Goal: Information Seeking & Learning: Check status

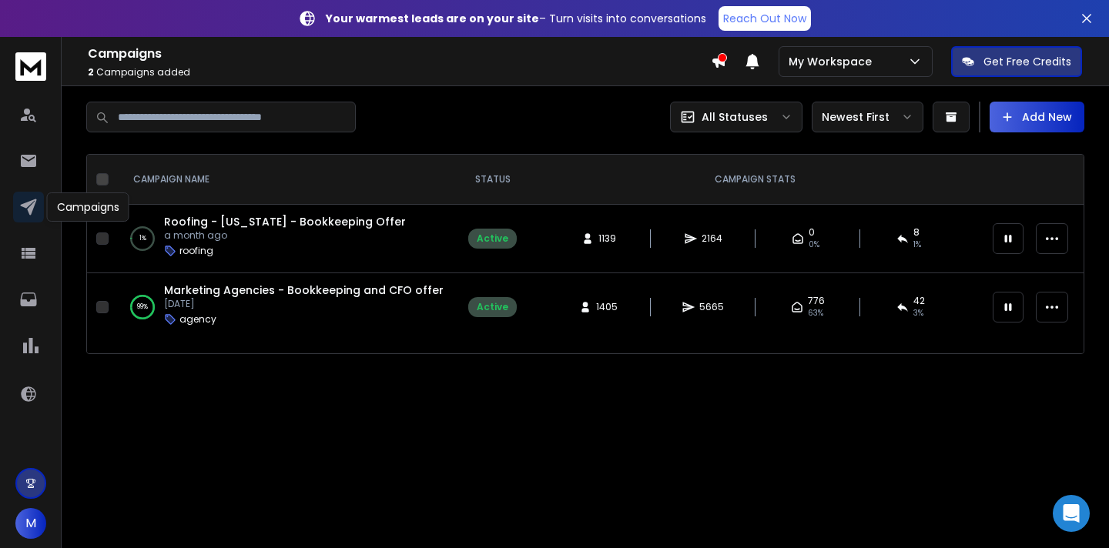
click at [247, 291] on span "Marketing Agencies - Bookkeeping and CFO offer" at bounding box center [304, 290] width 280 height 15
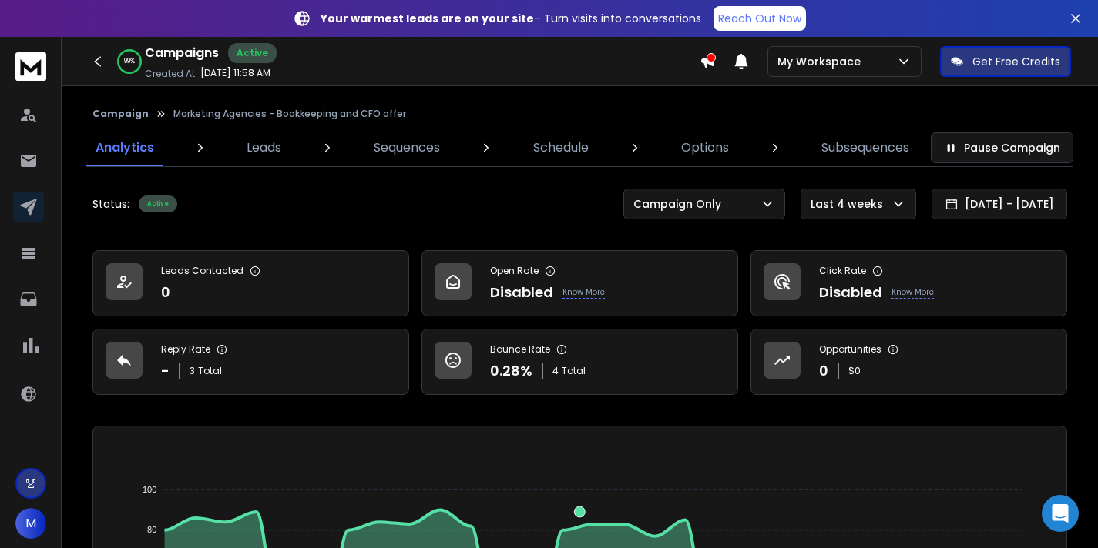
click at [802, 219] on button "Last 4 weeks" at bounding box center [858, 204] width 116 height 31
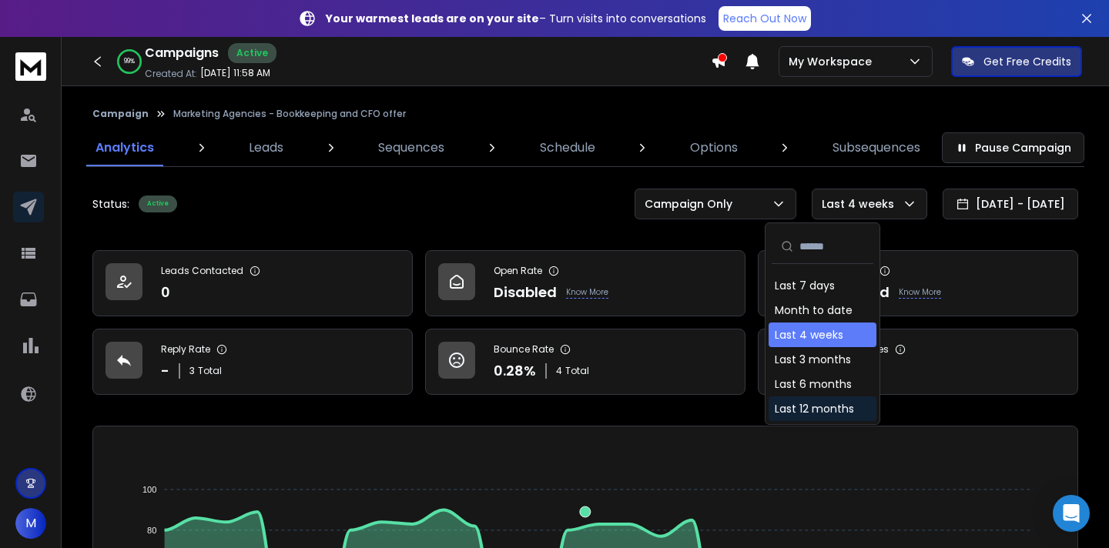
click at [795, 413] on div "Last 12 months" at bounding box center [814, 408] width 79 height 15
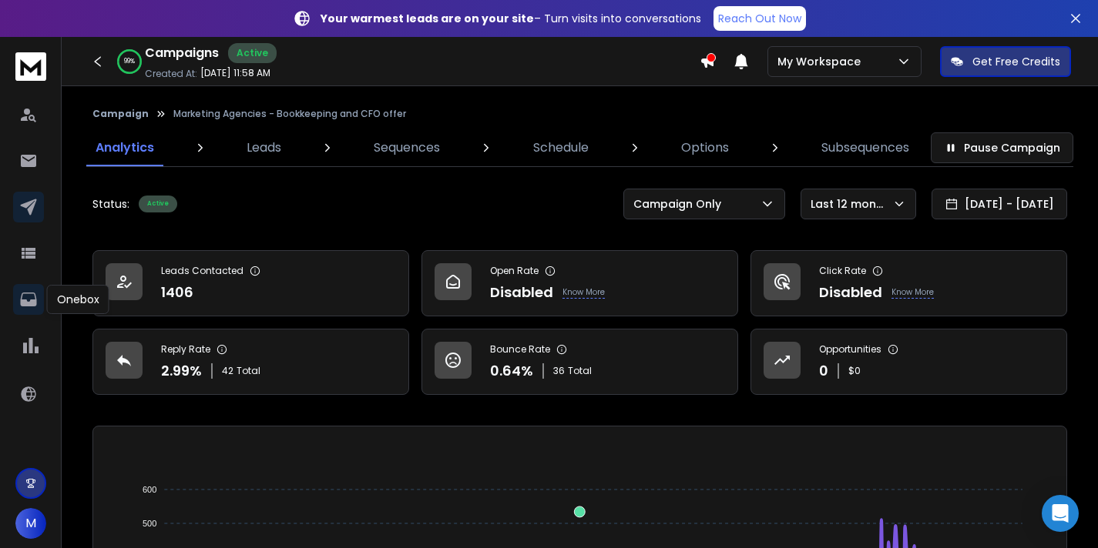
click at [28, 310] on link at bounding box center [28, 299] width 31 height 31
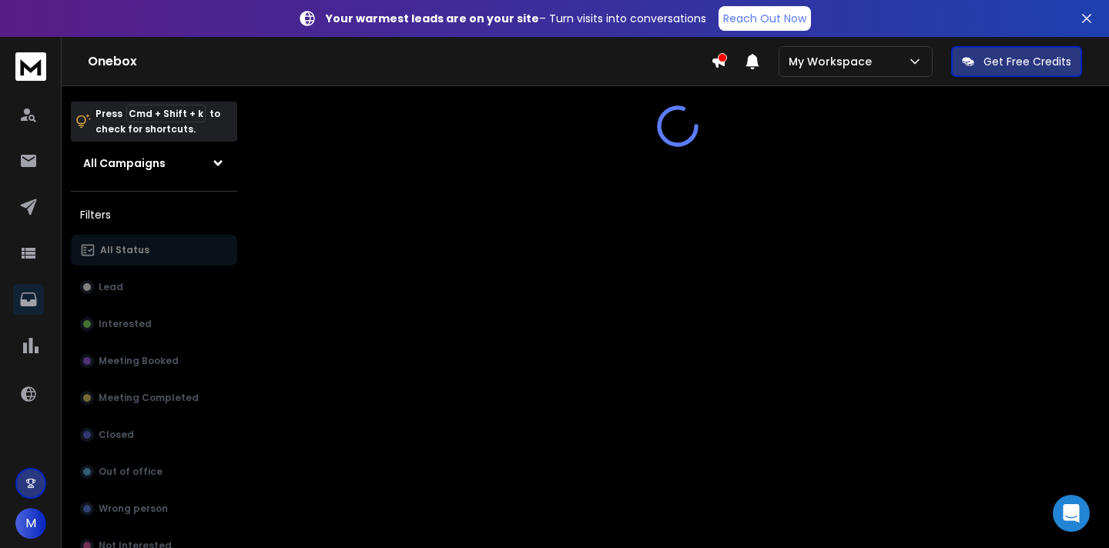
click at [153, 535] on div "All Status Lead Interested Meeting Booked Meeting Completed Closed Out of offic…" at bounding box center [154, 398] width 166 height 327
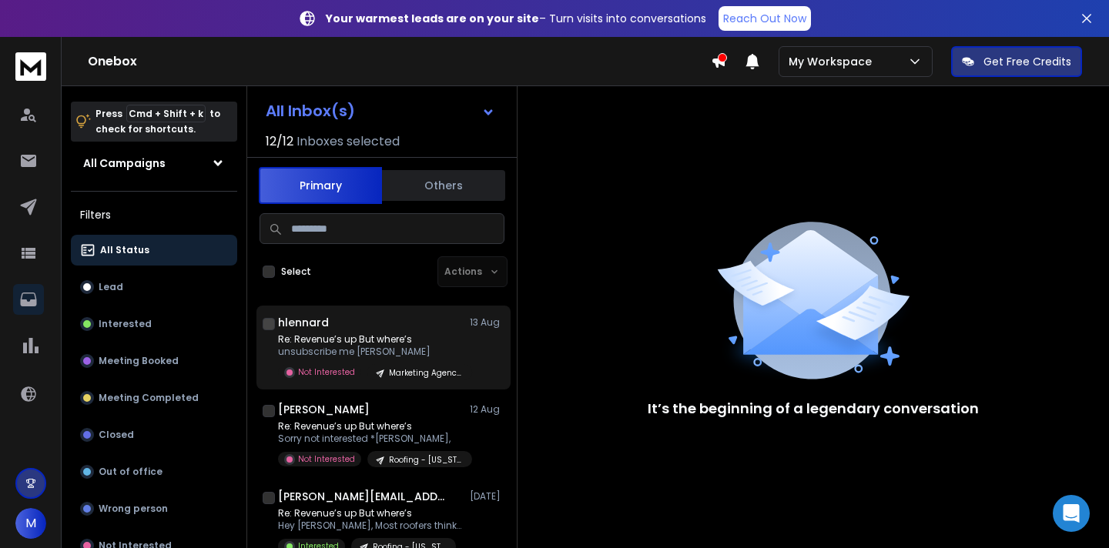
click at [369, 346] on p "unsubscribe me [PERSON_NAME]" at bounding box center [370, 352] width 185 height 12
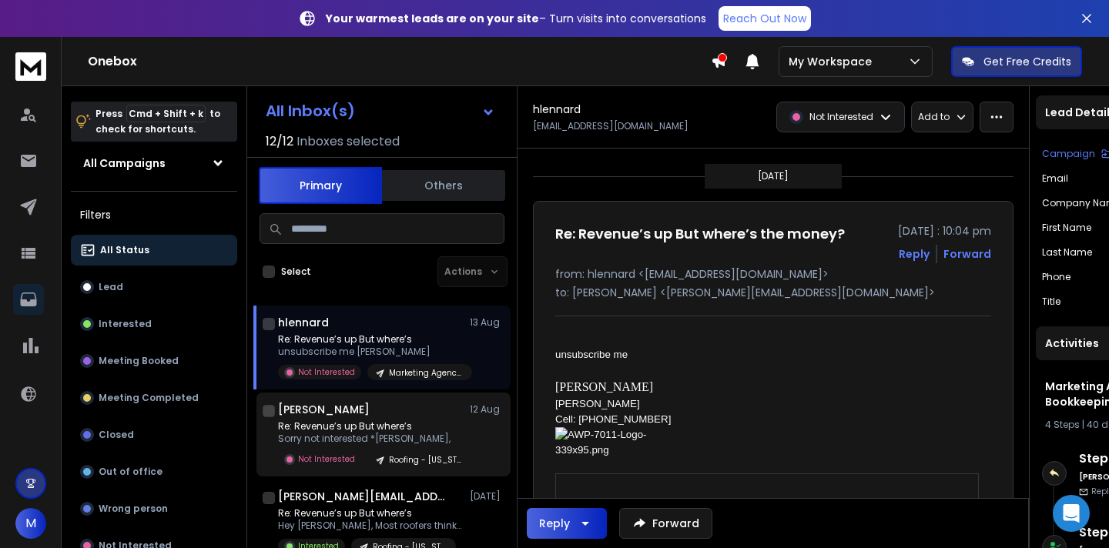
click at [377, 433] on p "Sorry not interested *[PERSON_NAME]," at bounding box center [370, 439] width 185 height 12
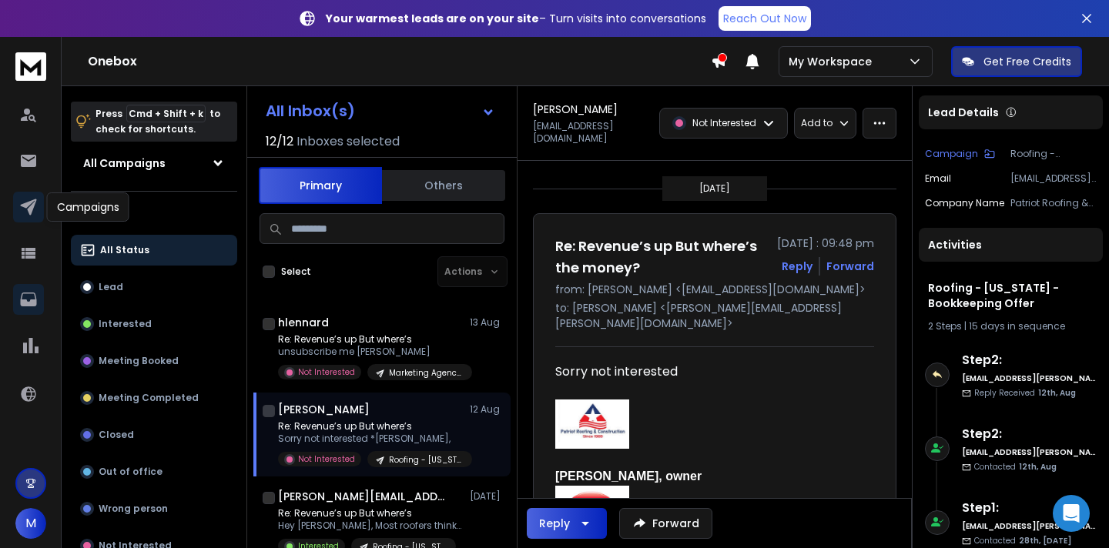
click at [29, 206] on icon at bounding box center [28, 207] width 18 height 18
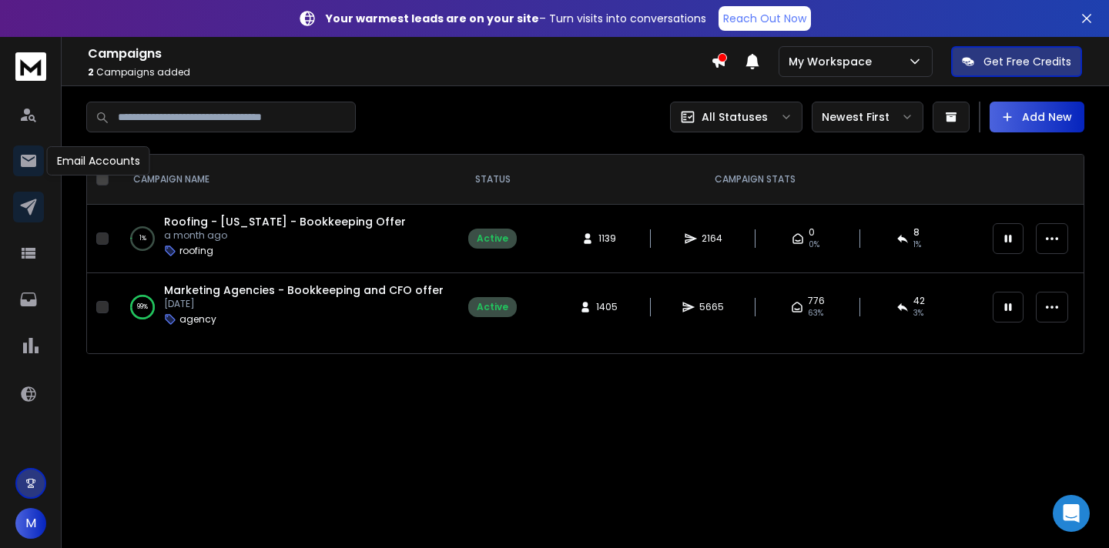
click at [27, 167] on icon at bounding box center [28, 161] width 18 height 18
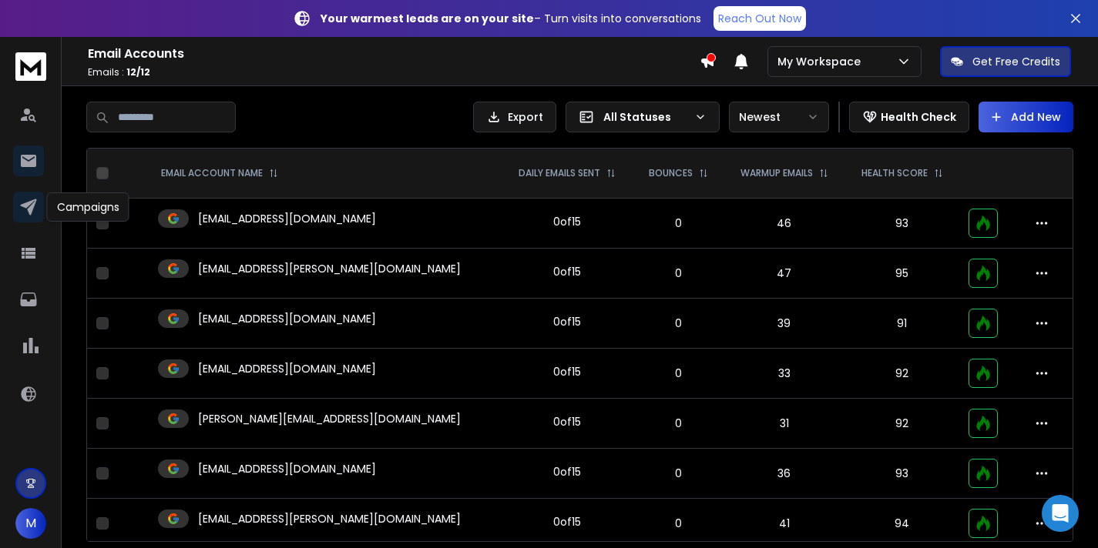
click at [27, 211] on icon at bounding box center [28, 207] width 18 height 18
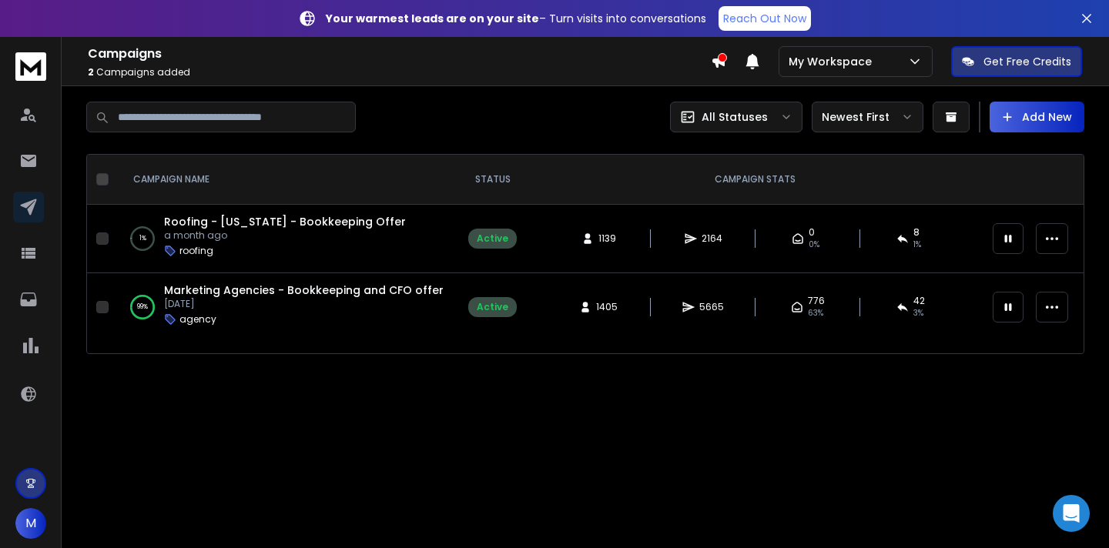
click at [240, 289] on span "Marketing Agencies - Bookkeeping and CFO offer" at bounding box center [304, 290] width 280 height 15
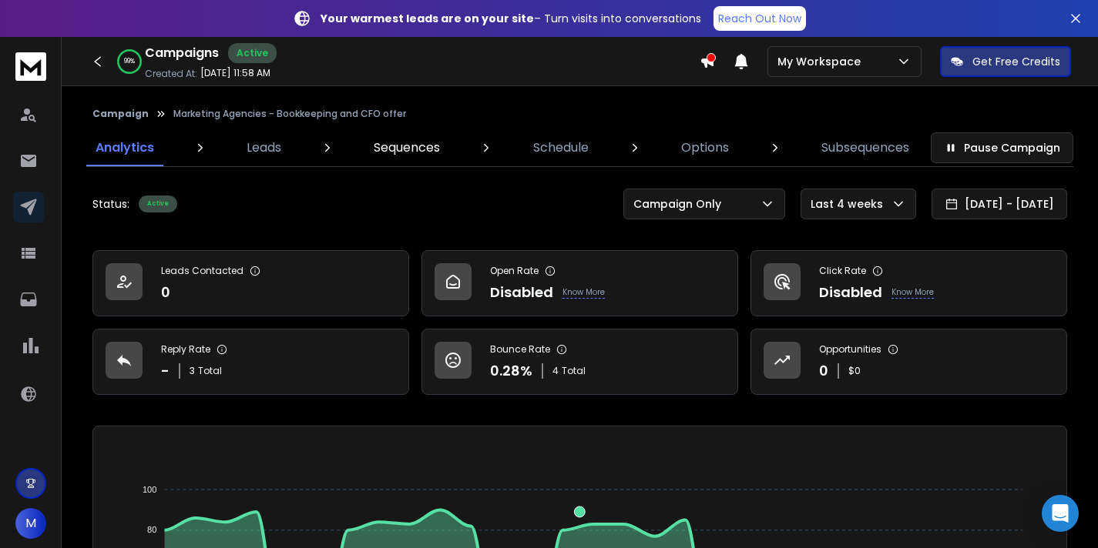
click at [379, 164] on link "Sequences" at bounding box center [406, 147] width 85 height 37
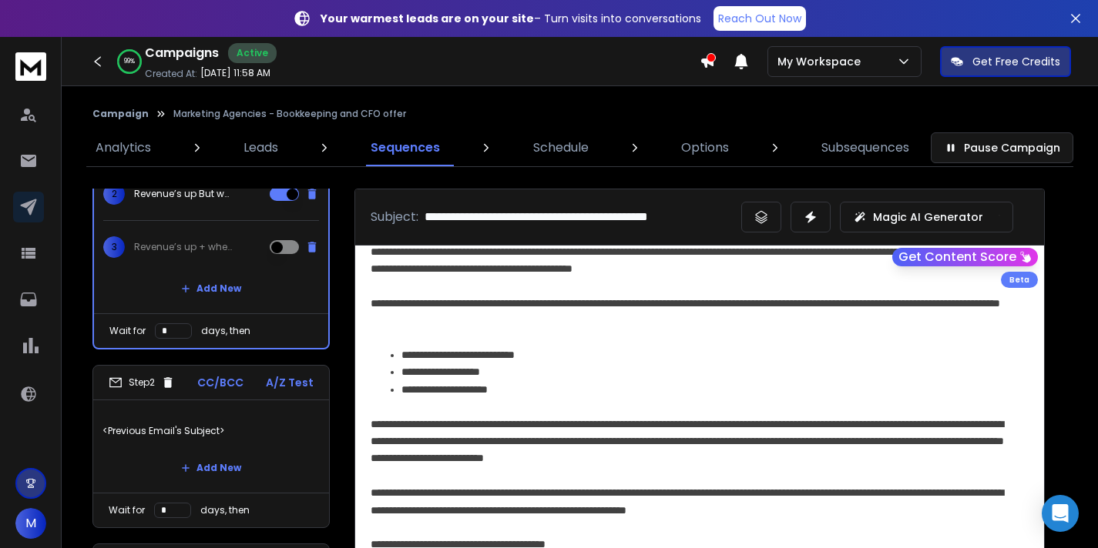
scroll to position [202, 0]
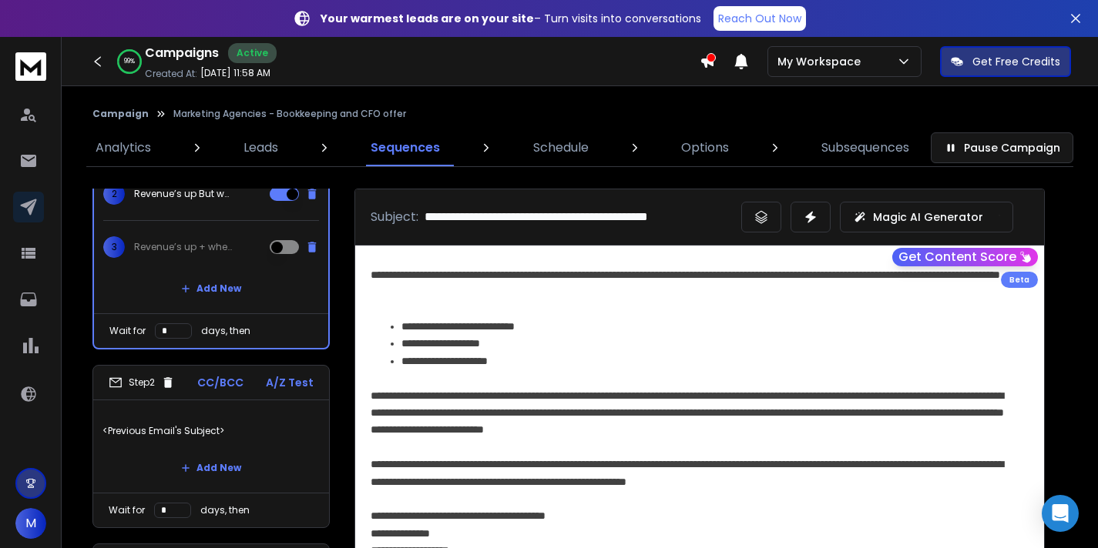
click at [176, 433] on p "<Previous Email's Subject>" at bounding box center [210, 431] width 217 height 43
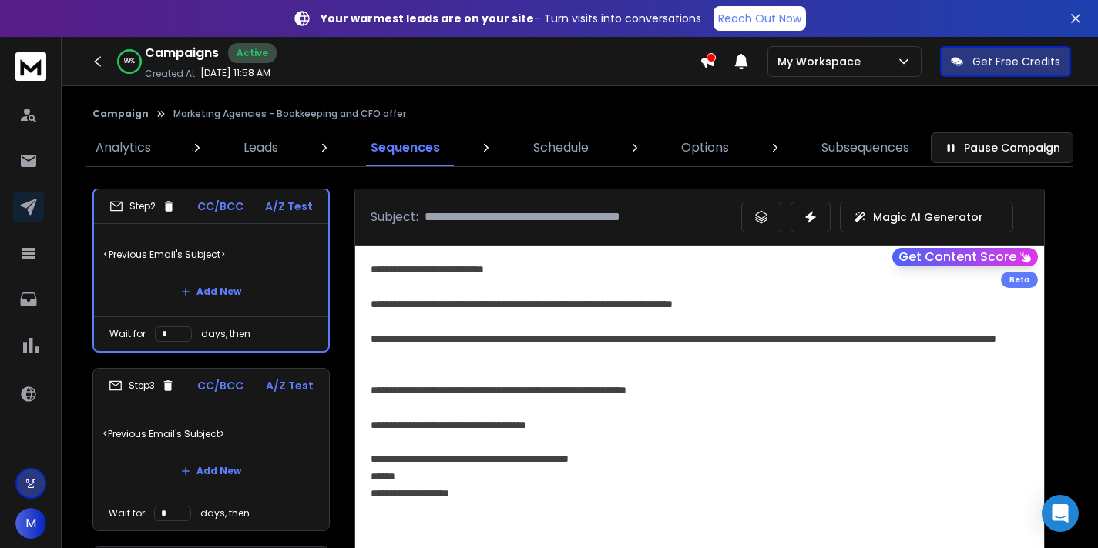
click at [194, 438] on p "<Previous Email's Subject>" at bounding box center [210, 434] width 217 height 43
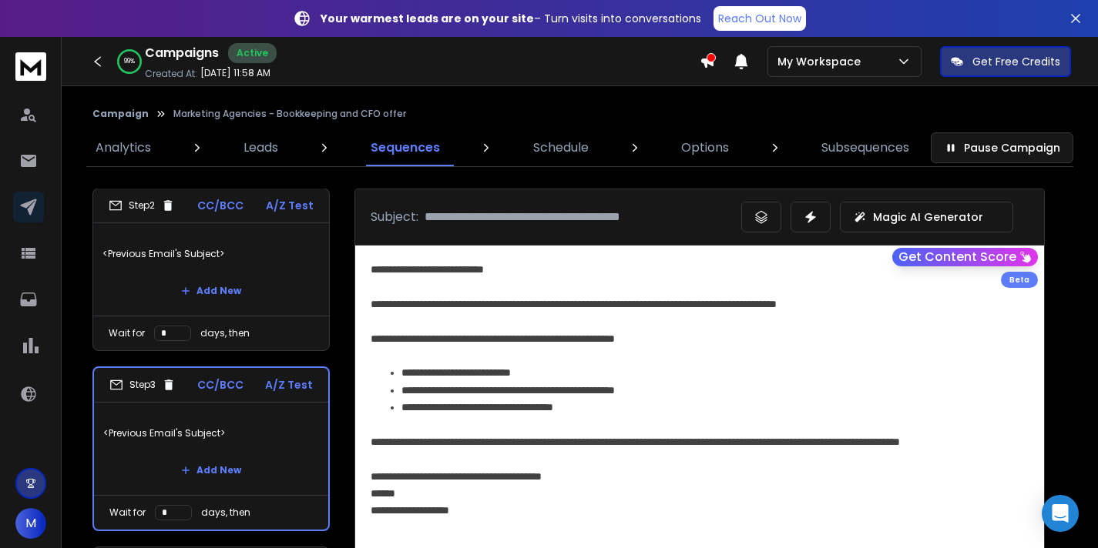
scroll to position [397, 0]
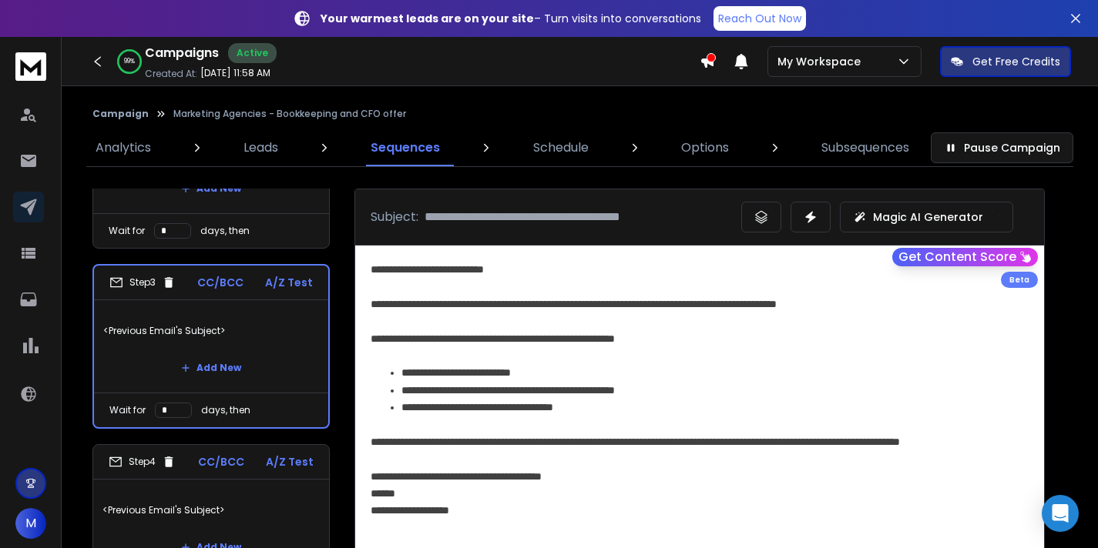
click at [165, 510] on p "<Previous Email's Subject>" at bounding box center [210, 510] width 217 height 43
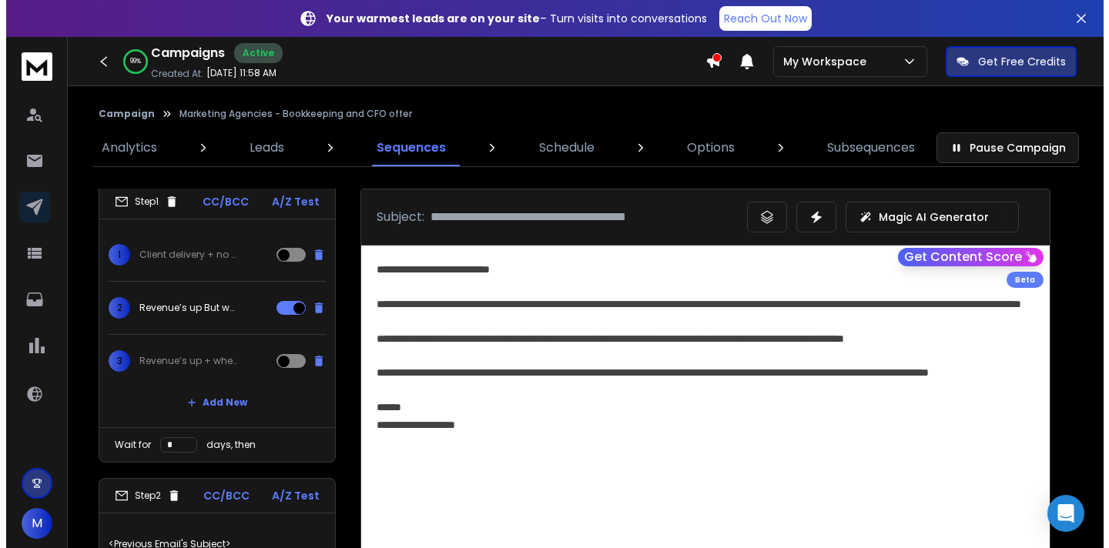
scroll to position [4, 0]
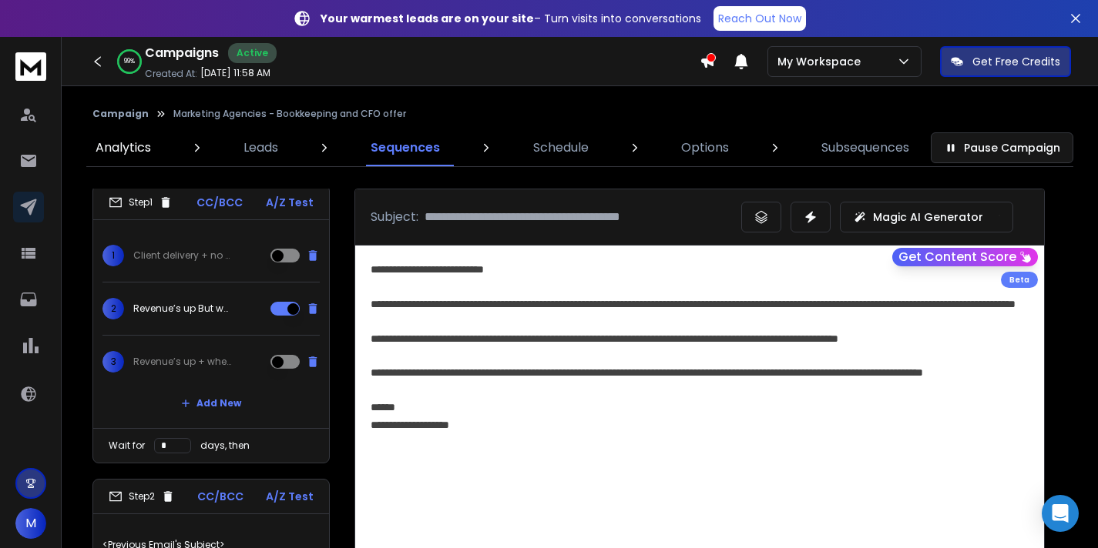
click at [126, 153] on p "Analytics" at bounding box center [123, 148] width 55 height 18
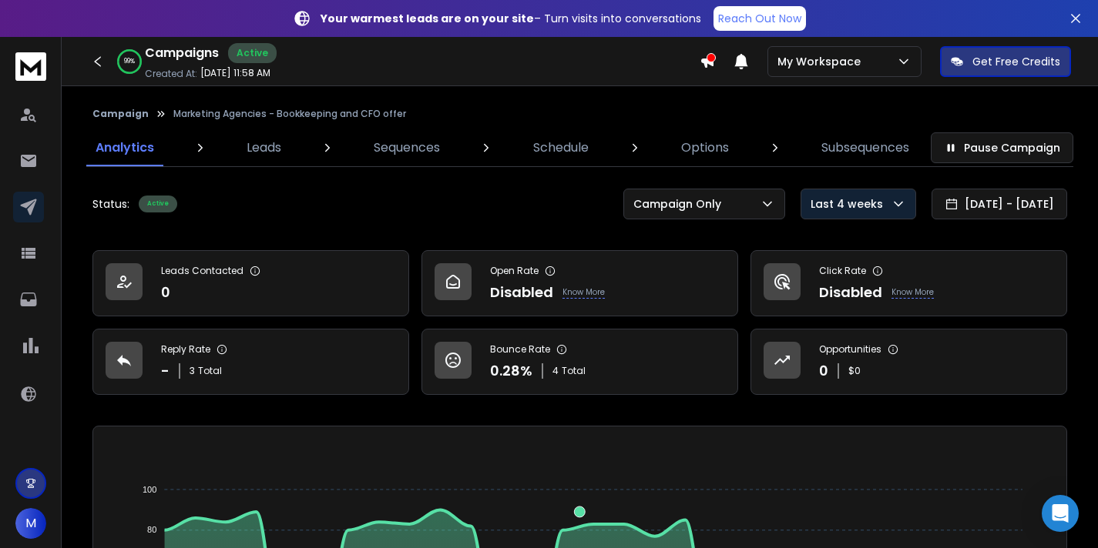
click at [827, 189] on button "Last 4 weeks" at bounding box center [858, 204] width 116 height 31
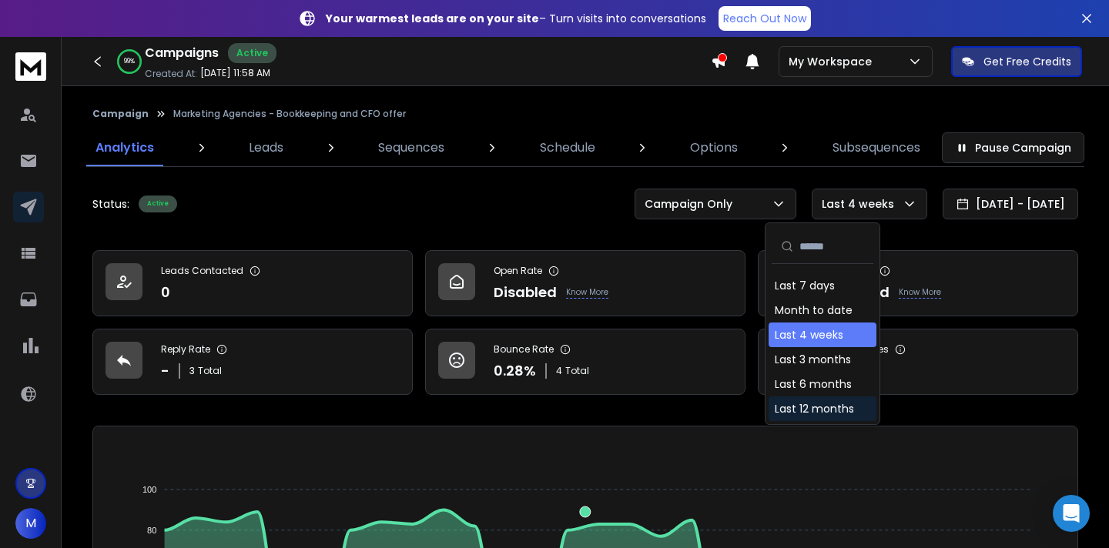
click at [800, 414] on div "Last 12 months" at bounding box center [814, 408] width 79 height 15
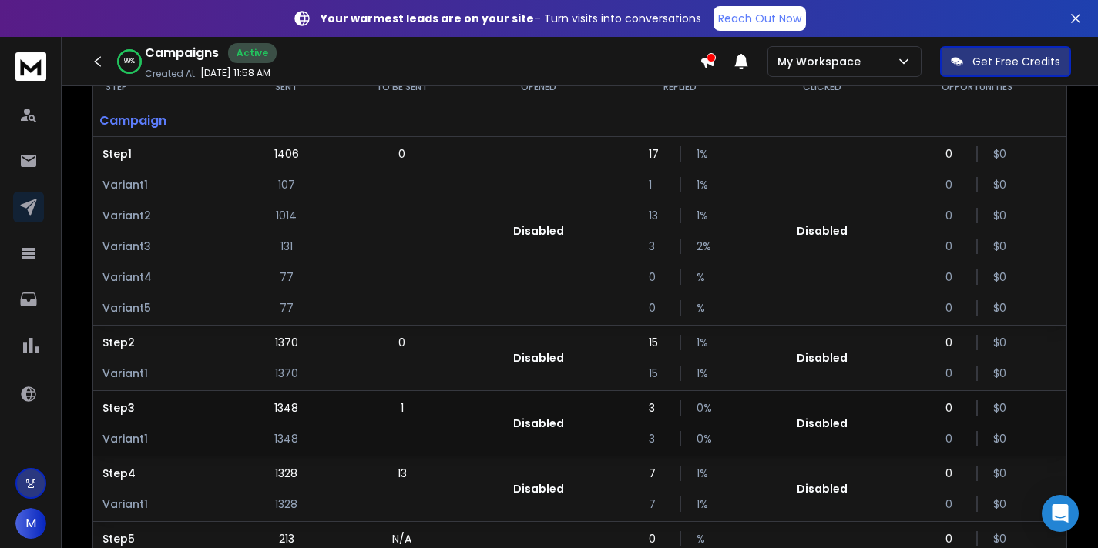
scroll to position [753, 0]
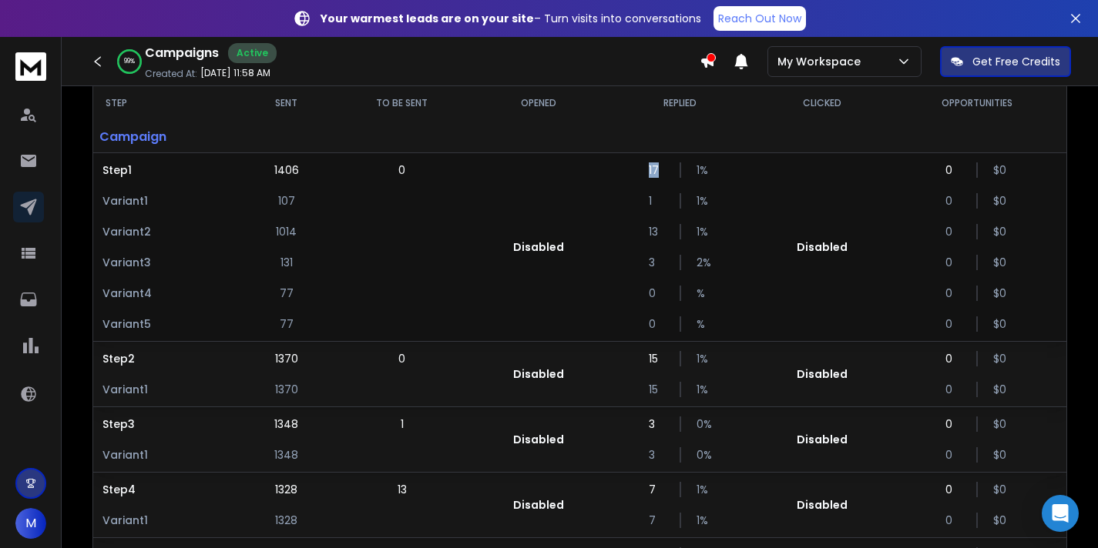
drag, startPoint x: 662, startPoint y: 165, endPoint x: 651, endPoint y: 167, distance: 11.8
click at [651, 167] on p "17" at bounding box center [656, 170] width 15 height 15
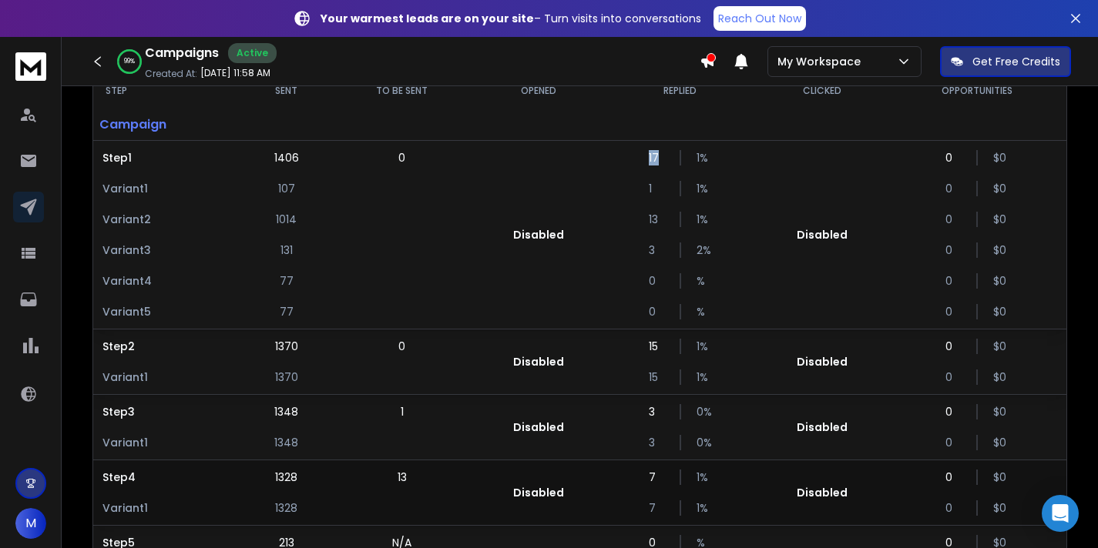
scroll to position [764, 0]
drag, startPoint x: 414, startPoint y: 339, endPoint x: 380, endPoint y: 349, distance: 35.3
click at [380, 349] on td "0" at bounding box center [401, 363] width 143 height 65
drag, startPoint x: 412, startPoint y: 410, endPoint x: 391, endPoint y: 410, distance: 20.8
click at [391, 410] on div "1" at bounding box center [402, 413] width 125 height 15
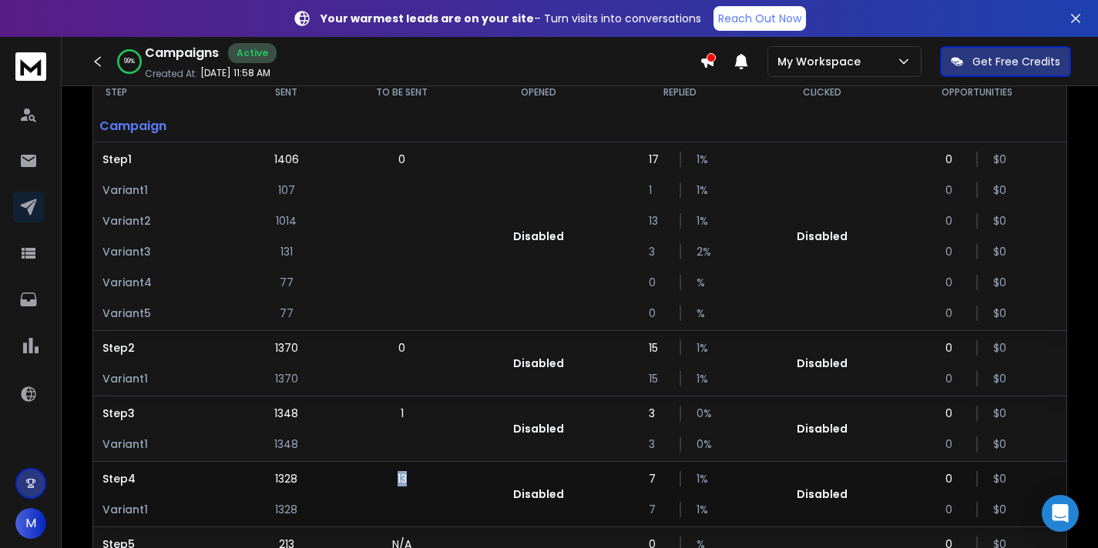
drag, startPoint x: 424, startPoint y: 479, endPoint x: 396, endPoint y: 479, distance: 28.5
click at [396, 479] on div "13" at bounding box center [402, 478] width 125 height 15
click at [36, 164] on icon at bounding box center [28, 161] width 18 height 18
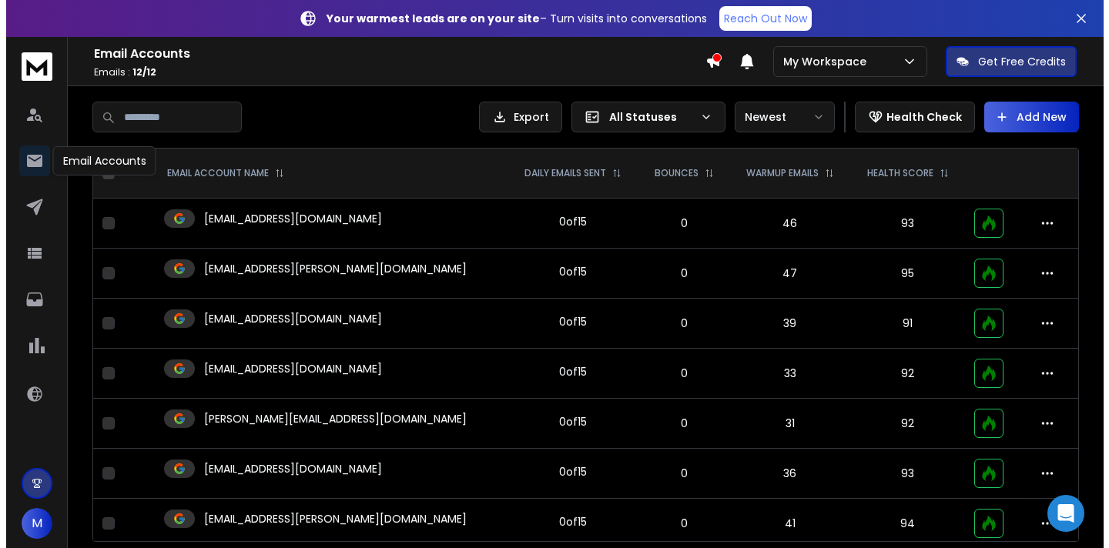
scroll to position [270, 0]
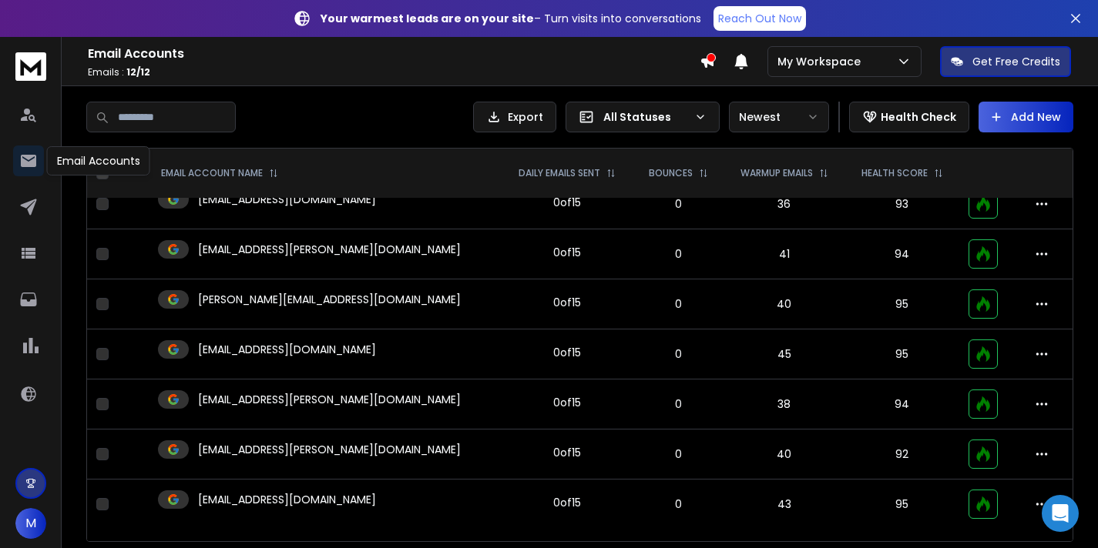
click at [877, 176] on p "HEALTH SCORE" at bounding box center [894, 173] width 66 height 12
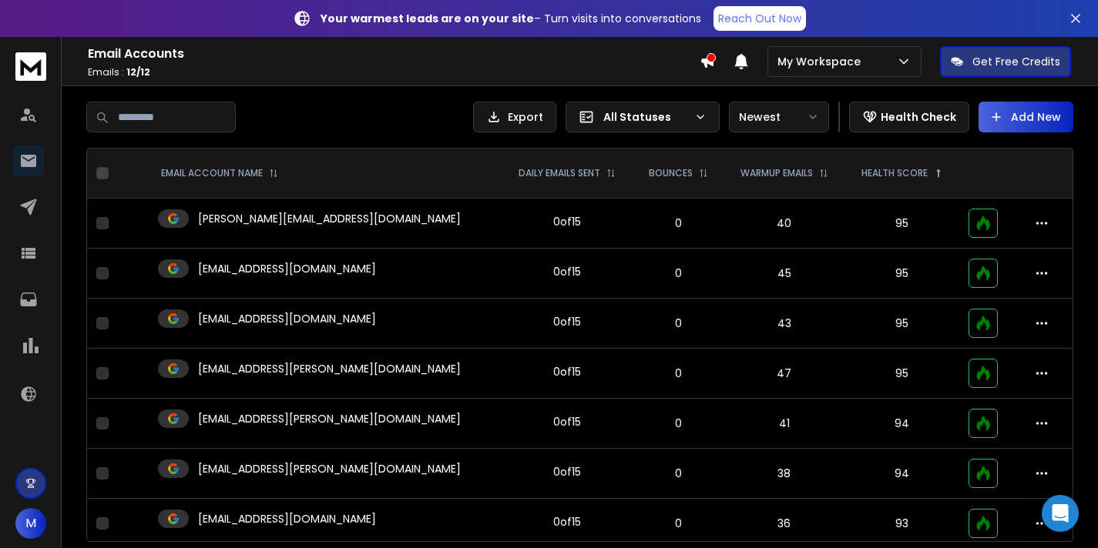
click at [874, 344] on td "95" at bounding box center [902, 324] width 115 height 50
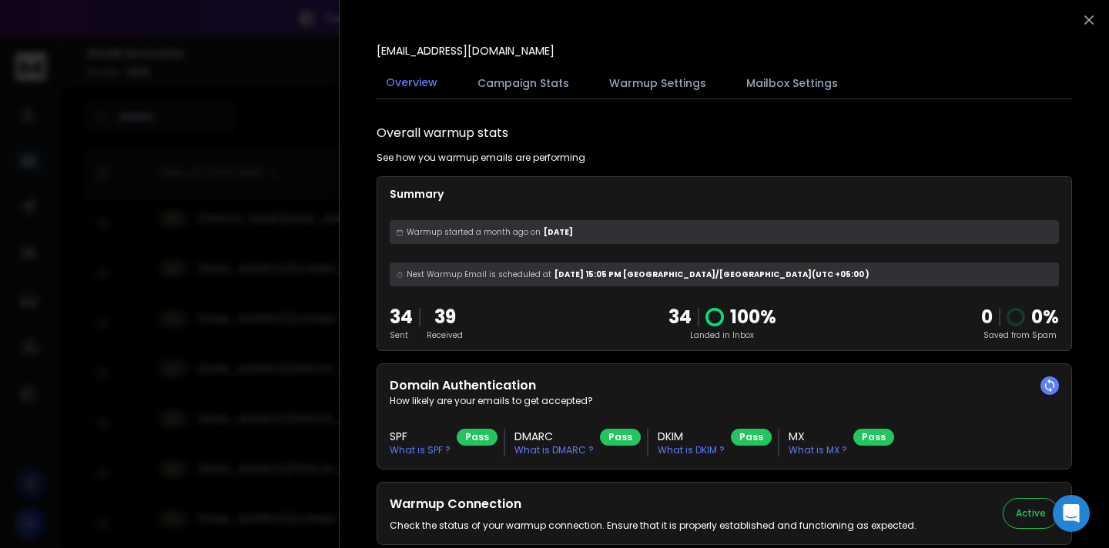
click at [179, 359] on div at bounding box center [554, 274] width 1109 height 548
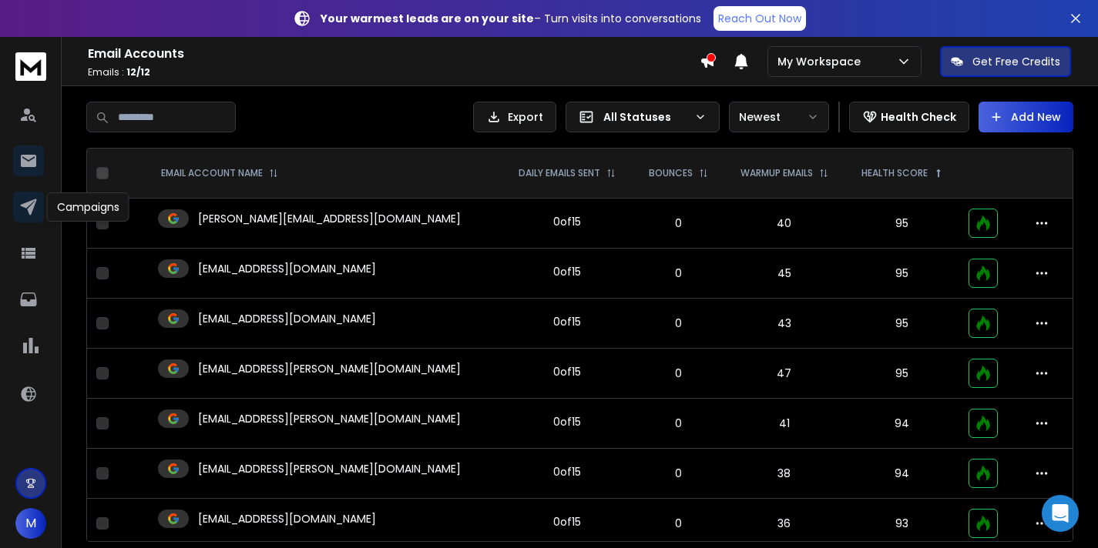
click at [28, 215] on icon at bounding box center [28, 207] width 18 height 18
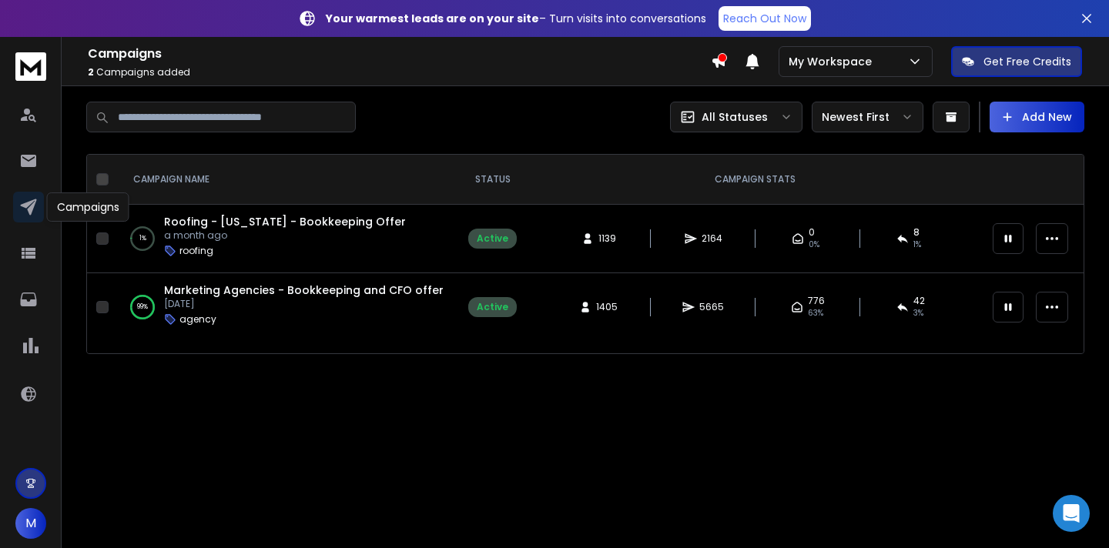
click at [468, 133] on div "Campaigns 2 Campaigns Added All Statuses Newest First Add New CAMPAIGN NAME STA…" at bounding box center [585, 228] width 998 height 253
click at [28, 254] on icon at bounding box center [29, 253] width 14 height 11
click at [31, 293] on icon at bounding box center [28, 299] width 18 height 18
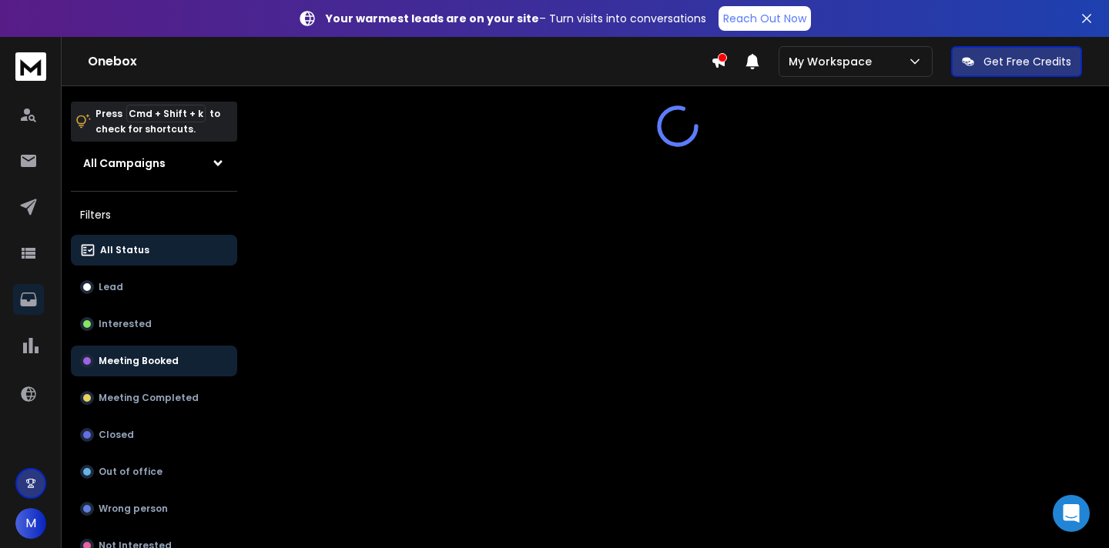
scroll to position [355, 0]
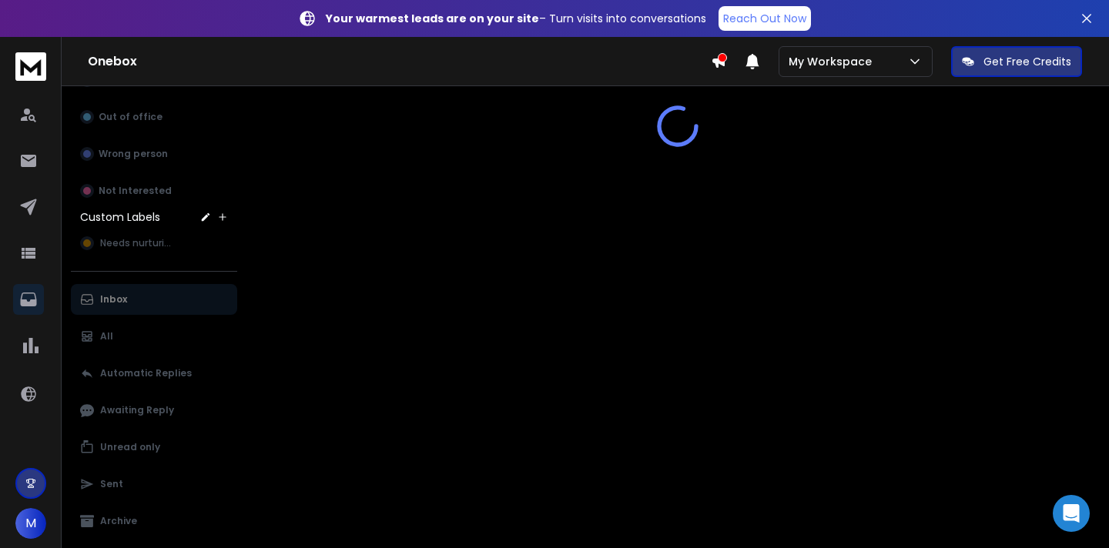
click at [116, 477] on div "Inbox All Automatic Replies Awaiting Reply Unread only Sent Archive" at bounding box center [154, 429] width 166 height 290
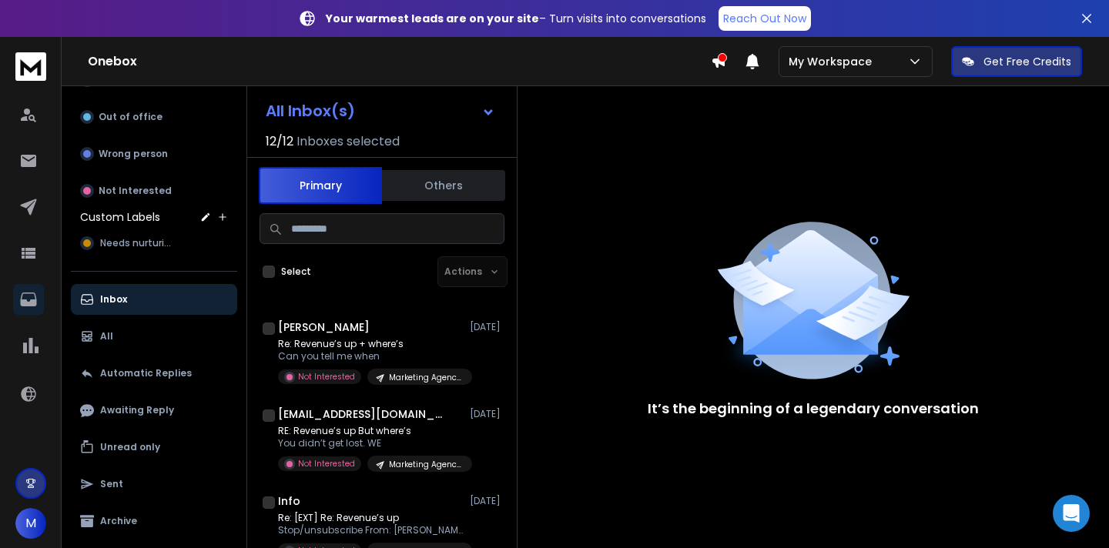
scroll to position [997, 0]
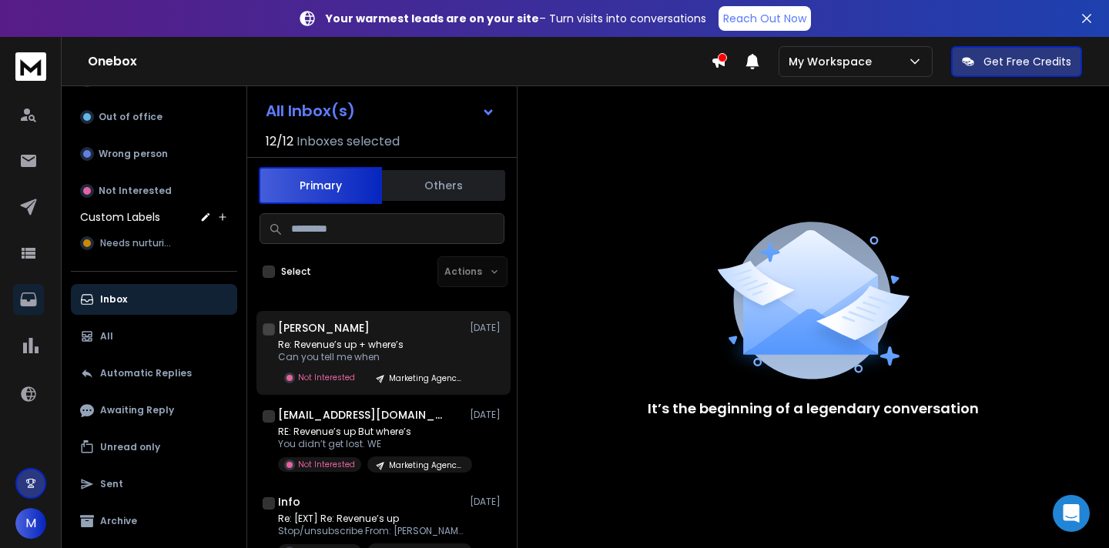
click at [355, 350] on p "Re: Revenue’s up + where’s" at bounding box center [370, 345] width 185 height 12
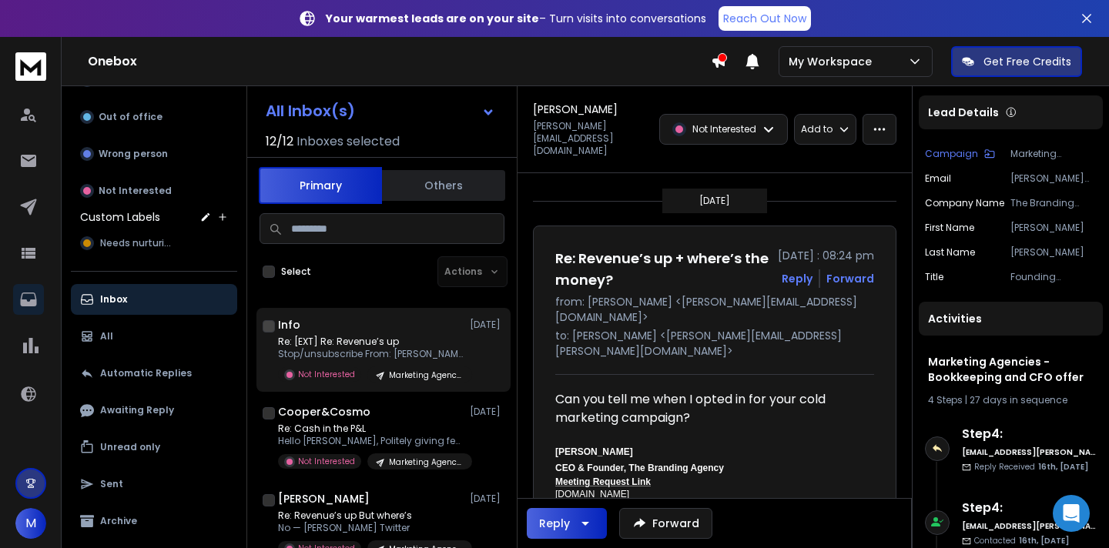
scroll to position [1186, 0]
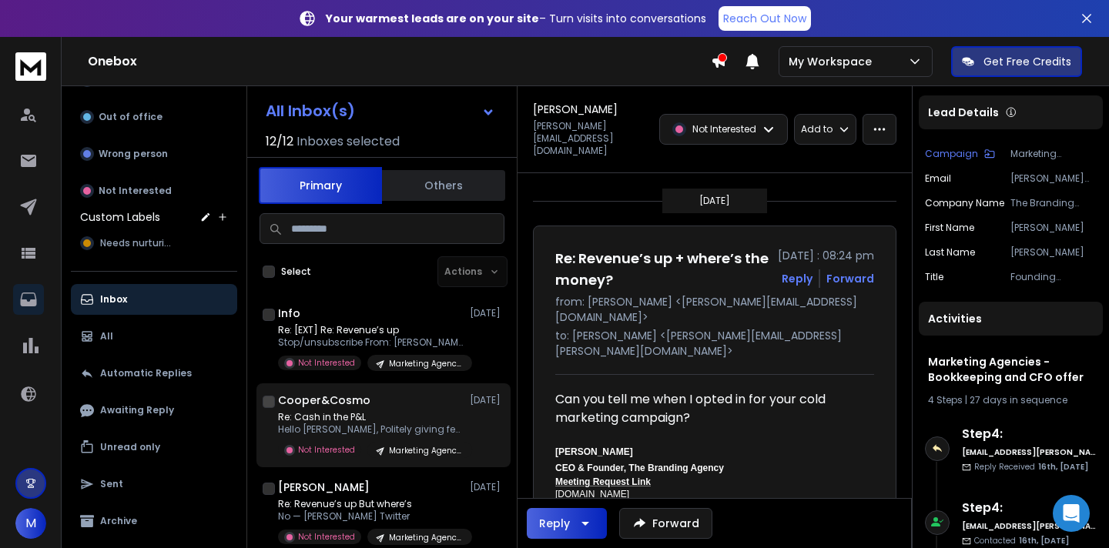
click at [360, 432] on p "Hello [PERSON_NAME], Politely giving feedback" at bounding box center [370, 430] width 185 height 12
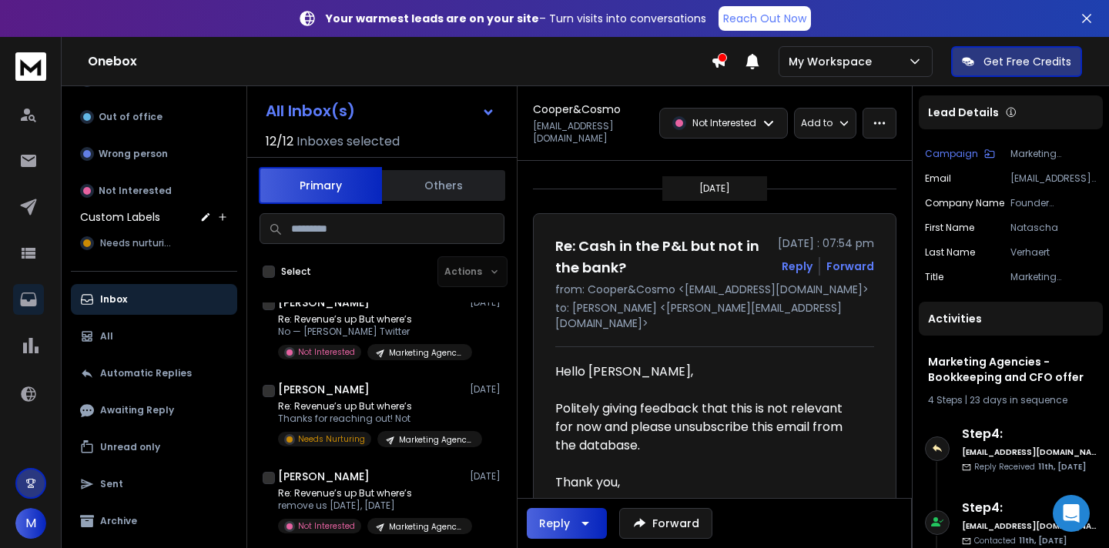
scroll to position [1370, 0]
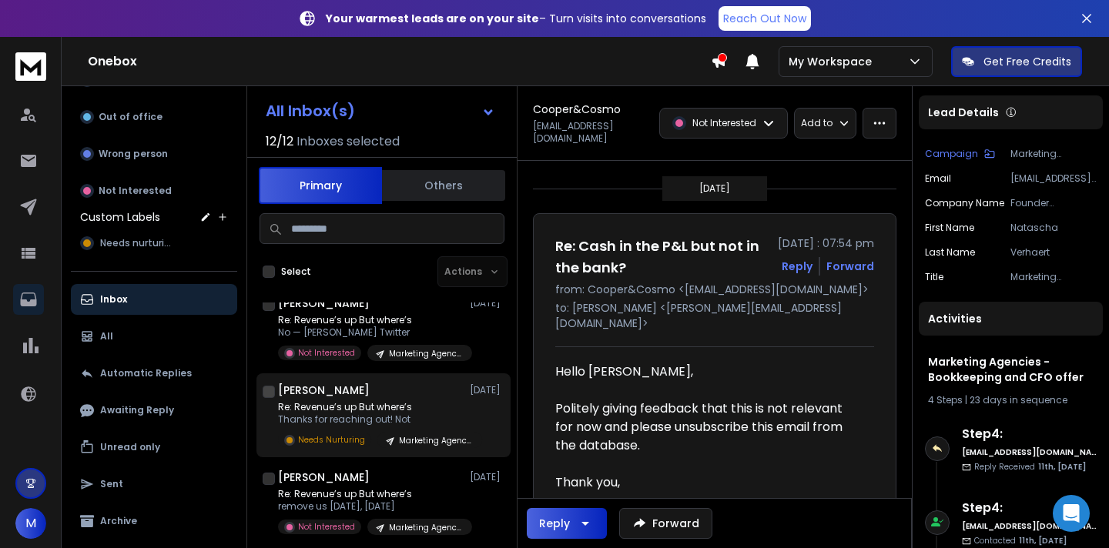
click at [364, 410] on p "Re: Revenue’s up But where’s" at bounding box center [370, 407] width 185 height 12
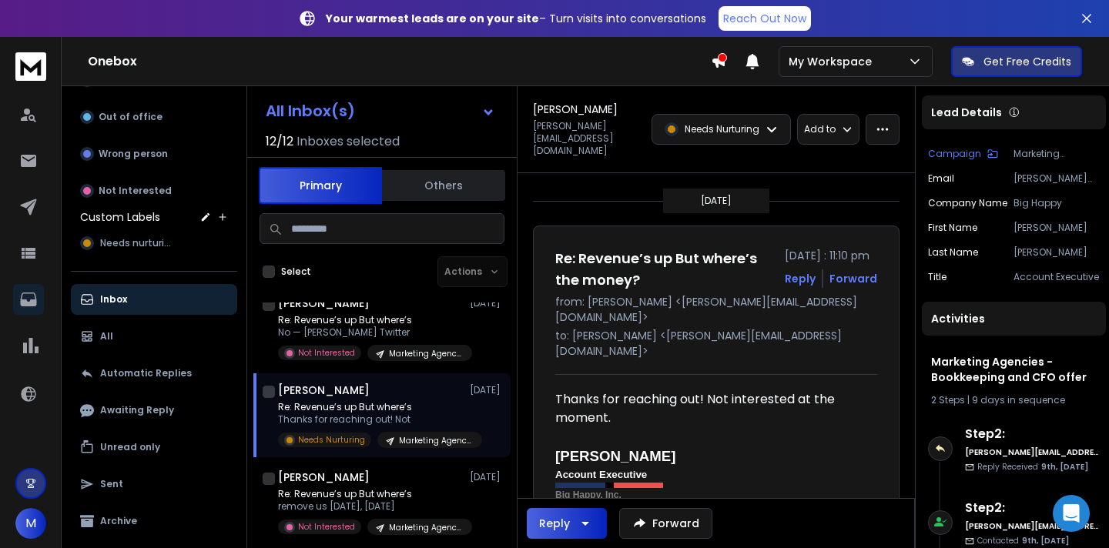
click at [146, 240] on span "Needs nurturing" at bounding box center [137, 243] width 75 height 12
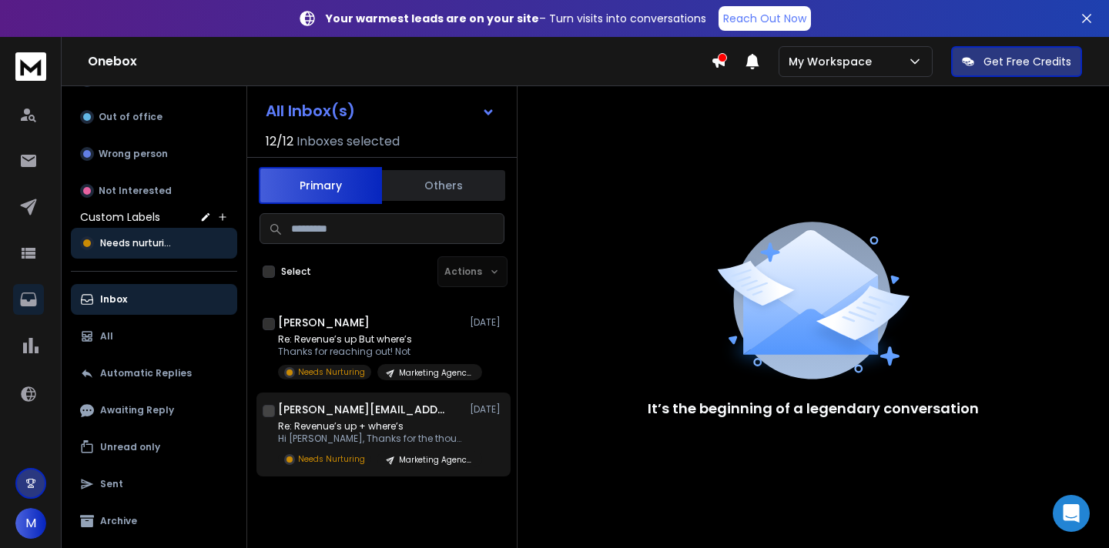
click at [340, 436] on p "Hi [PERSON_NAME], Thanks for the thoughtful" at bounding box center [370, 439] width 185 height 12
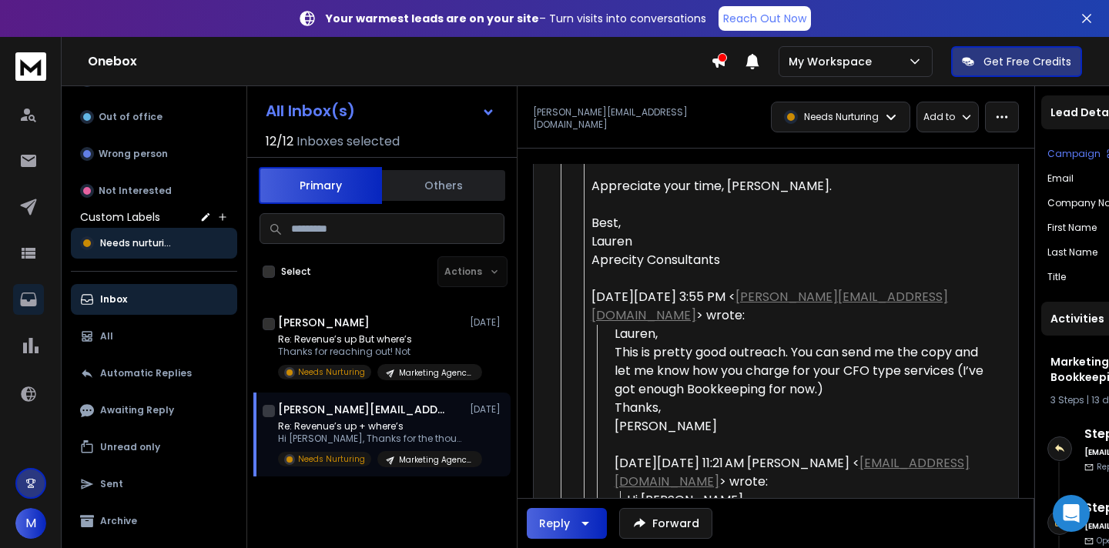
scroll to position [1820, 0]
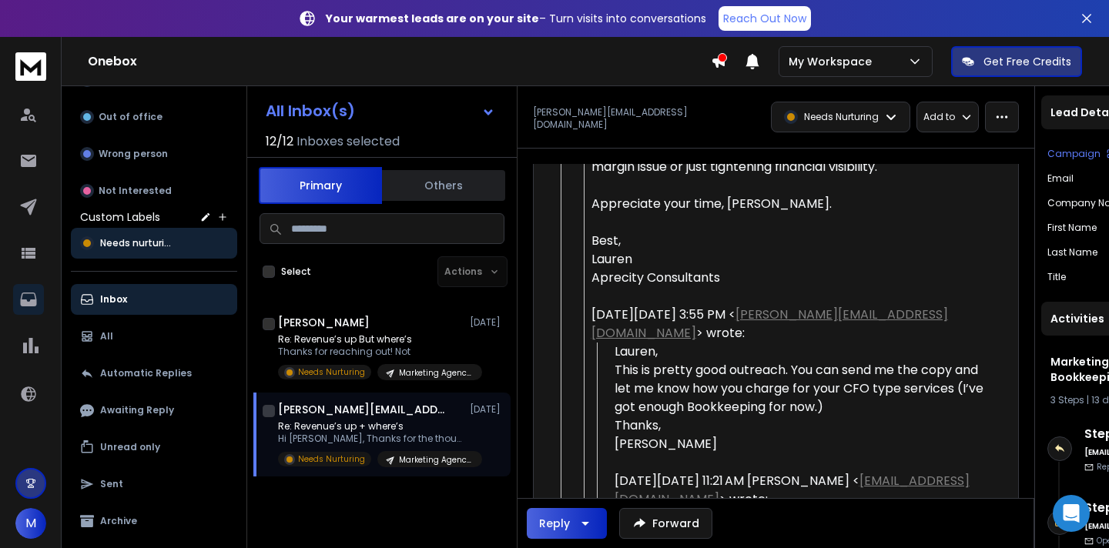
drag, startPoint x: 617, startPoint y: 343, endPoint x: 788, endPoint y: 339, distance: 171.1
click at [788, 361] on div "This is pretty good outreach. You can send me the copy and let me know how you …" at bounding box center [800, 388] width 370 height 55
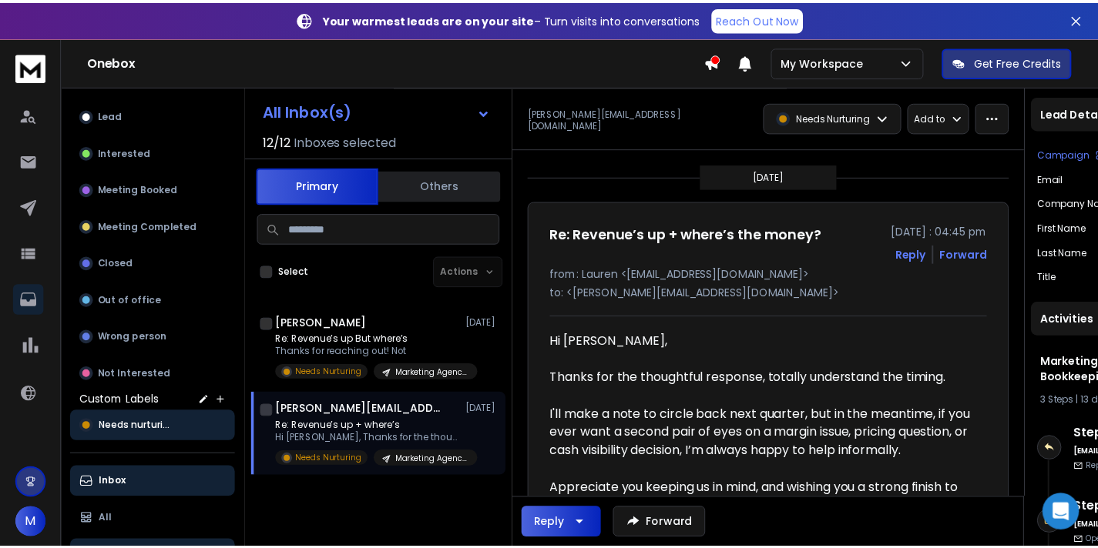
scroll to position [0, 0]
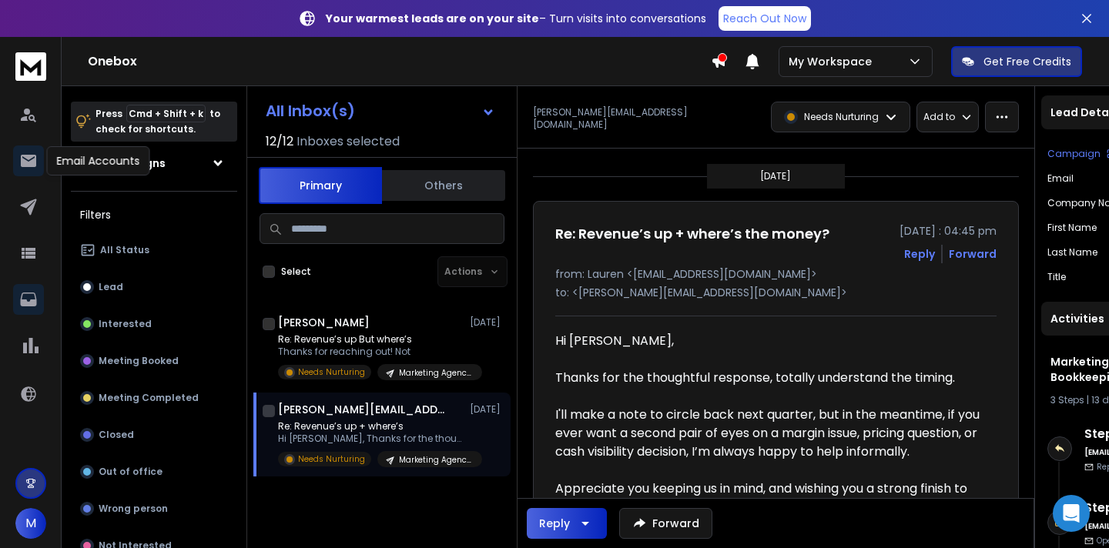
click at [29, 163] on icon at bounding box center [28, 161] width 15 height 12
